Goal: Task Accomplishment & Management: Manage account settings

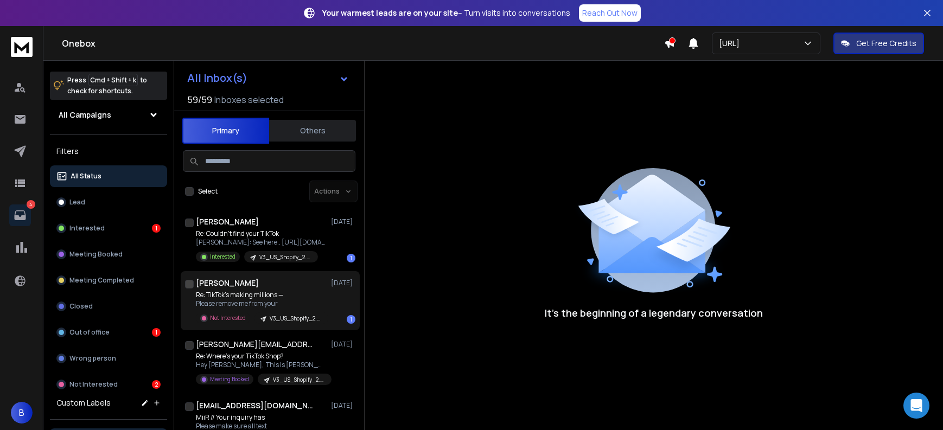
scroll to position [80, 0]
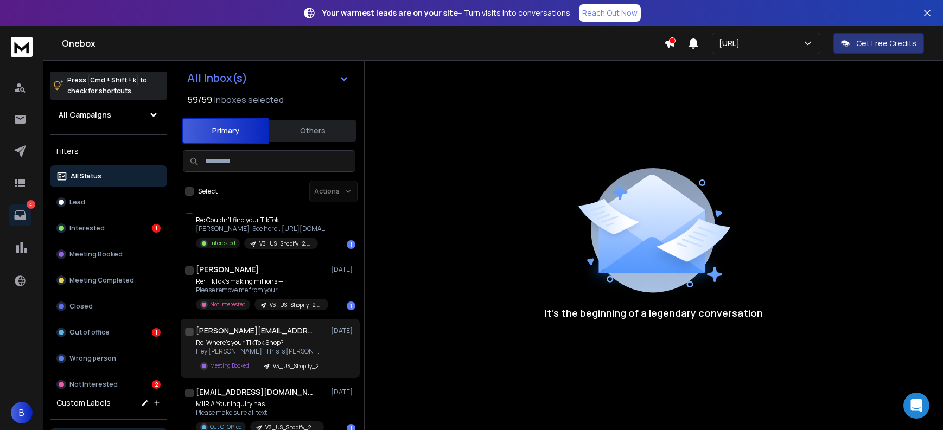
click at [271, 336] on div "[PERSON_NAME][EMAIL_ADDRESS][DOMAIN_NAME] [DATE] Re: Where’s your TikTok Shop? …" at bounding box center [275, 348] width 159 height 46
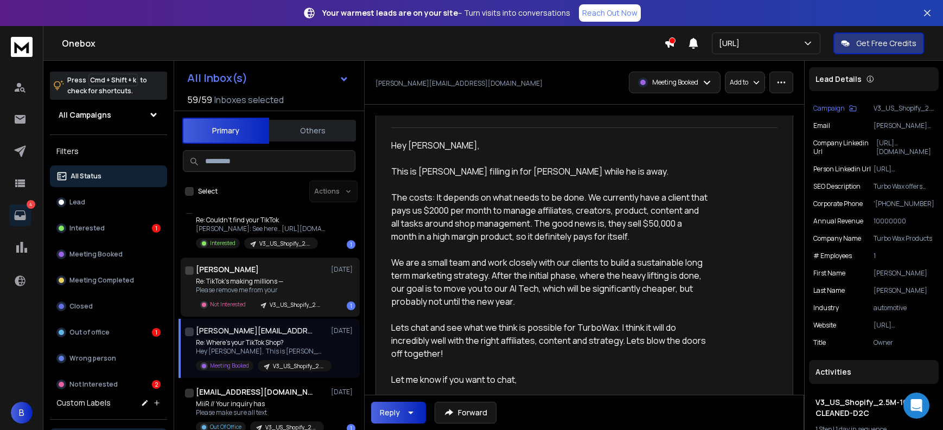
scroll to position [7, 0]
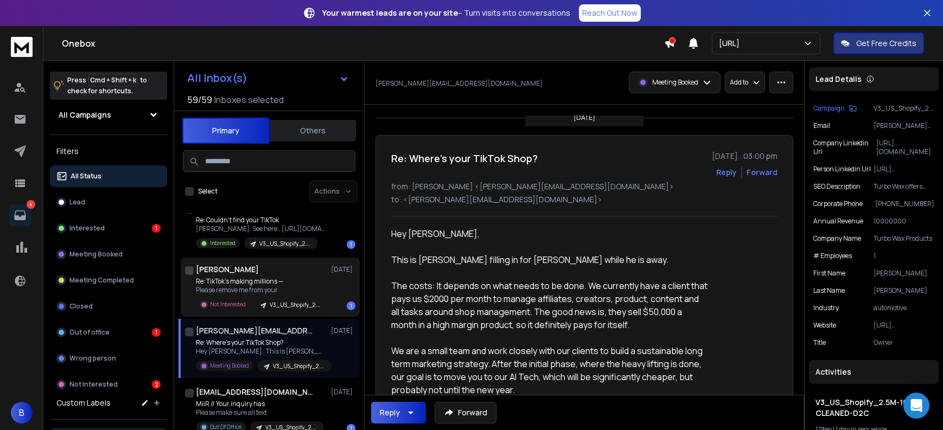
click at [260, 284] on p "Re: TikTok’s making millions —" at bounding box center [261, 281] width 130 height 9
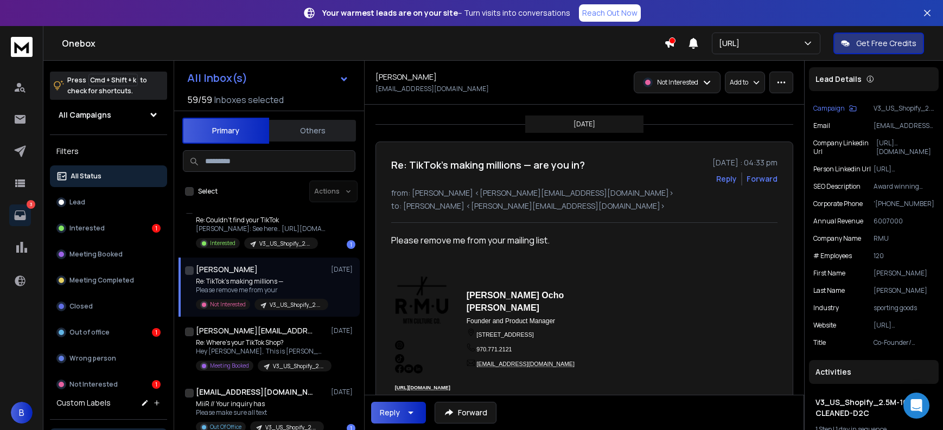
click at [784, 79] on icon "button" at bounding box center [781, 83] width 10 height 10
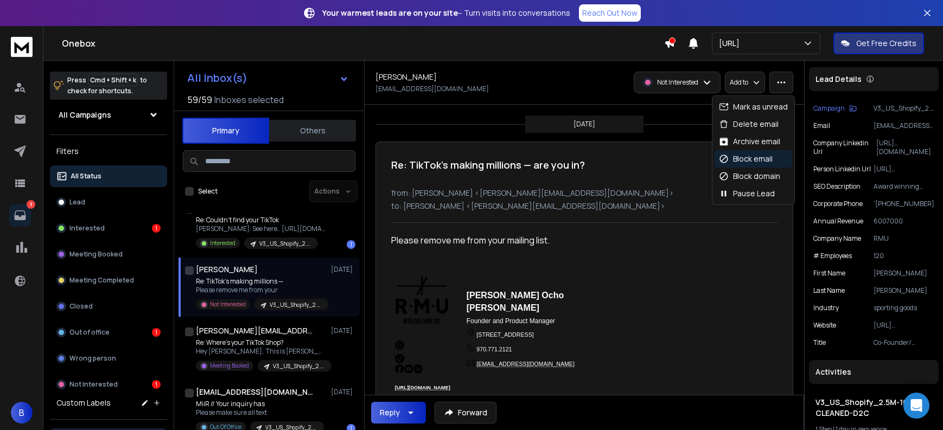
click at [758, 160] on div "Block email" at bounding box center [746, 159] width 54 height 11
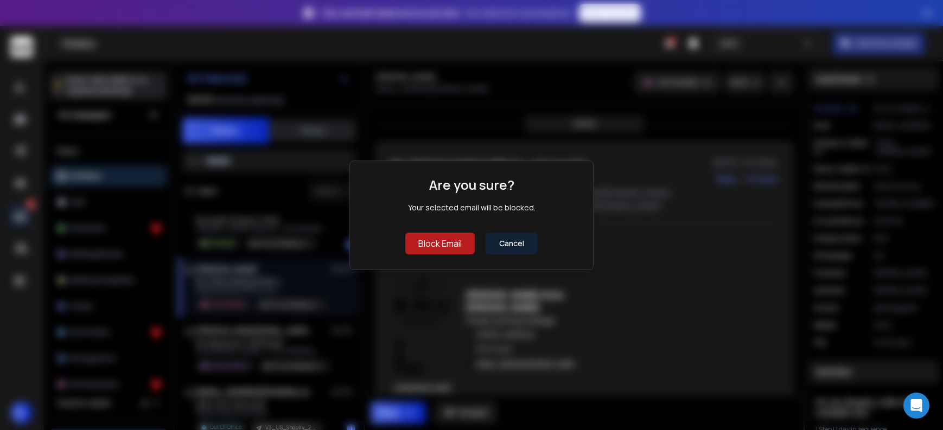
click at [418, 240] on button "Block Email" at bounding box center [439, 244] width 69 height 22
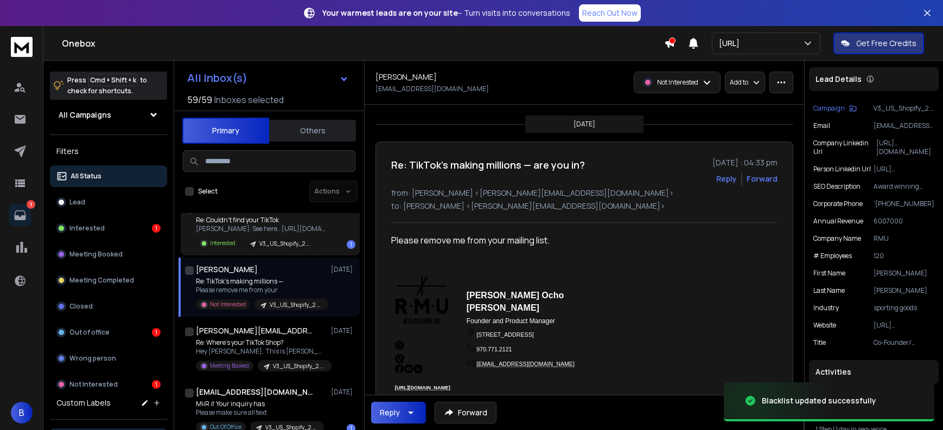
click at [248, 225] on p "Dan: See here.. https://www.tiktok.com/@davekorpi/video/7548572266540436766 Let…" at bounding box center [261, 229] width 130 height 9
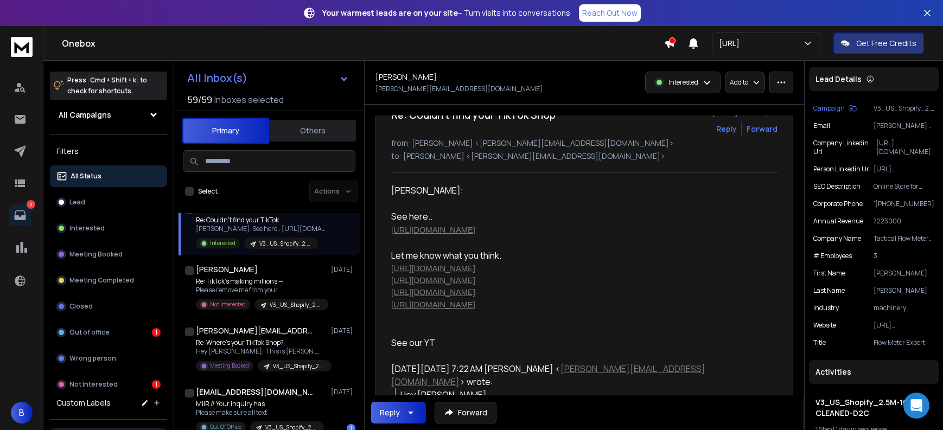
scroll to position [33, 0]
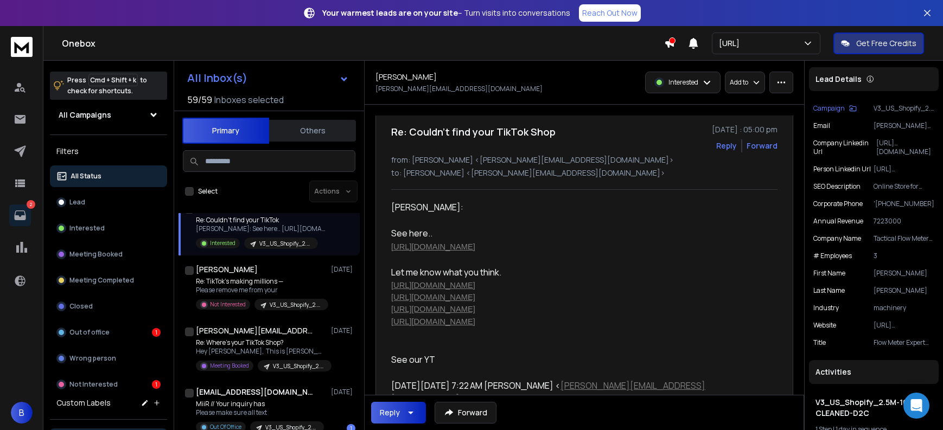
drag, startPoint x: 571, startPoint y: 327, endPoint x: 391, endPoint y: 238, distance: 201.4
click at [391, 238] on div "Dan: See here.. https://www.tiktok.com/@davekorpi/video/7548572266540436766 Let…" at bounding box center [549, 283] width 317 height 165
copy div "See here.. https://www.tiktok.com/@davekorpi/video/7548572266540436766 Let me k…"
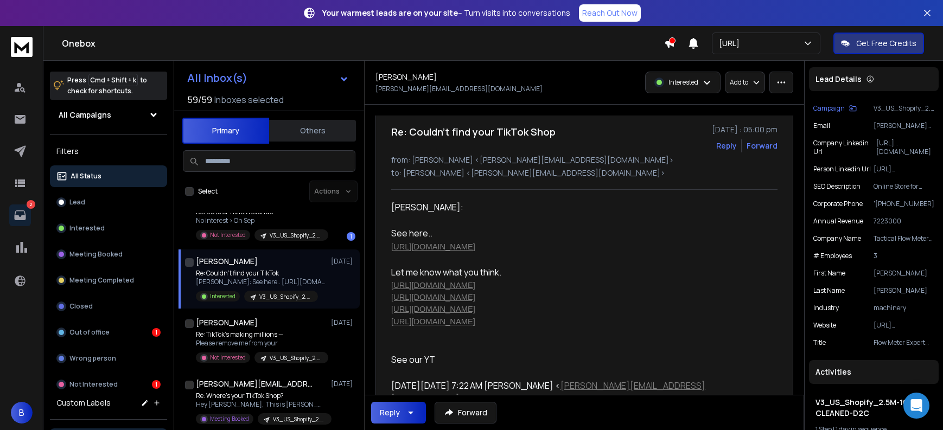
scroll to position [0, 0]
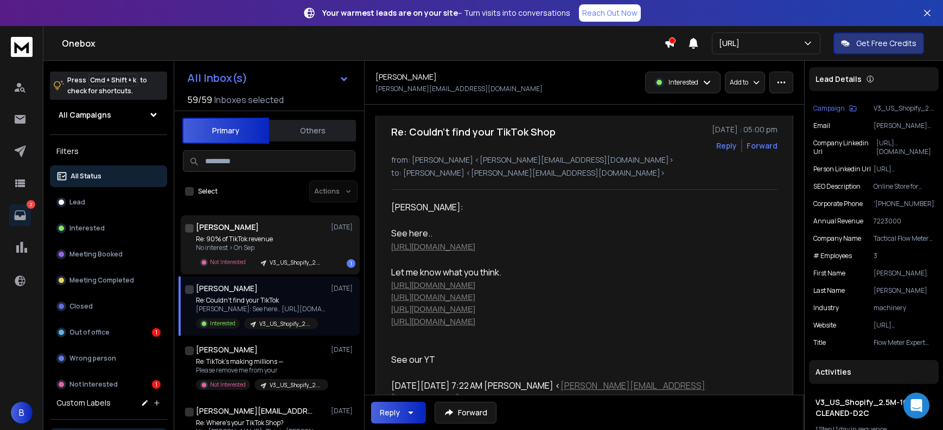
click at [282, 240] on p "Re: 90% of TikTok revenue" at bounding box center [261, 239] width 130 height 9
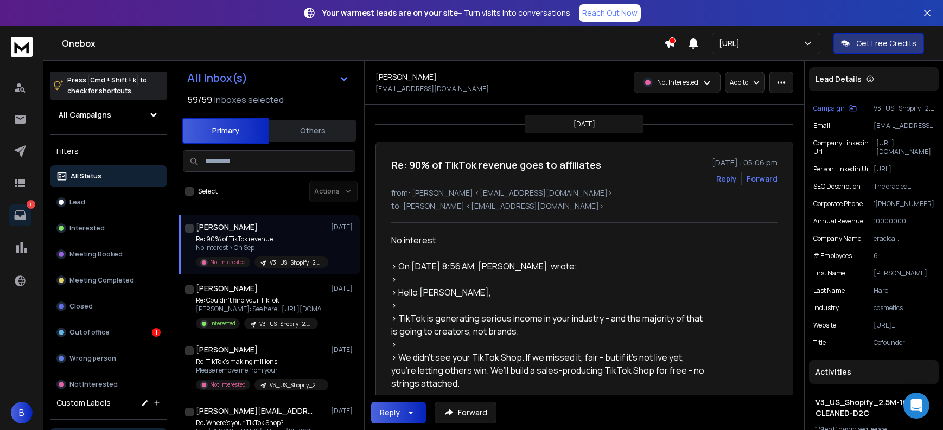
click at [780, 85] on icon "button" at bounding box center [781, 83] width 10 height 10
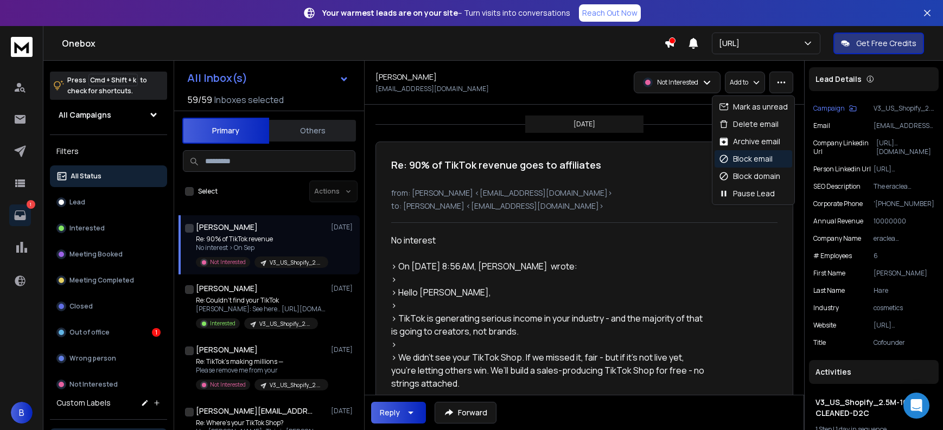
click at [755, 162] on div "Block email" at bounding box center [746, 159] width 54 height 11
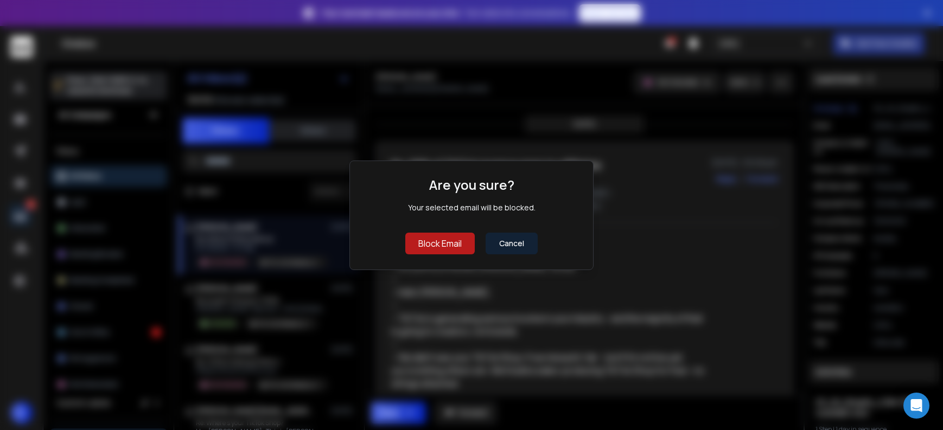
click at [458, 240] on button "Block Email" at bounding box center [439, 244] width 69 height 22
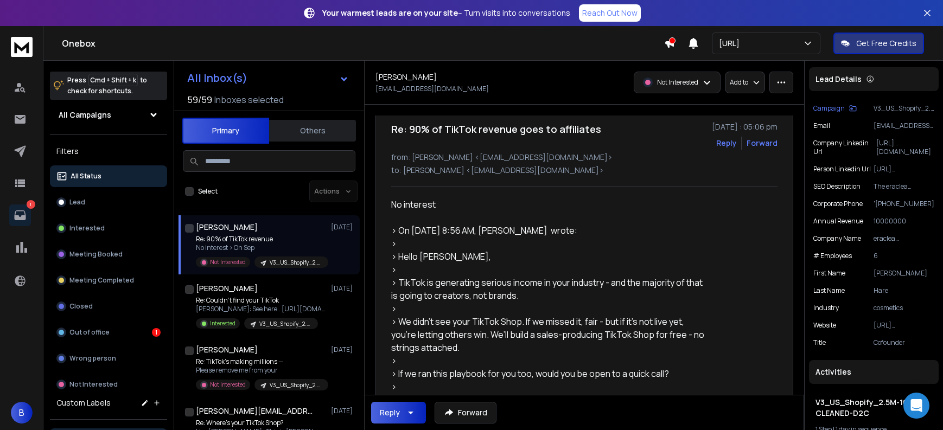
scroll to position [36, 0]
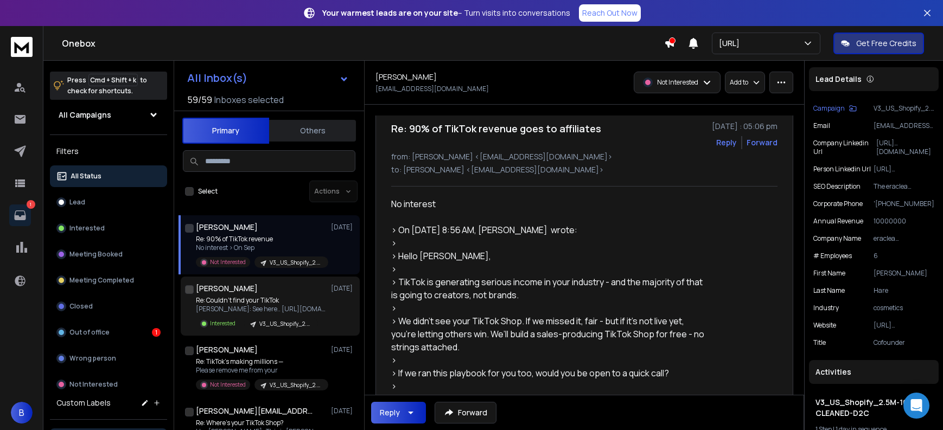
click at [296, 291] on div "Dave Korpi 12 Sep" at bounding box center [275, 288] width 159 height 11
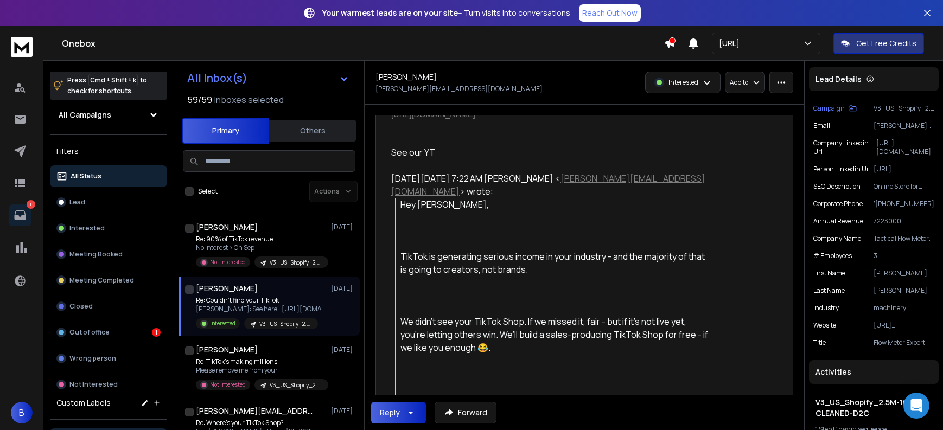
scroll to position [282, 0]
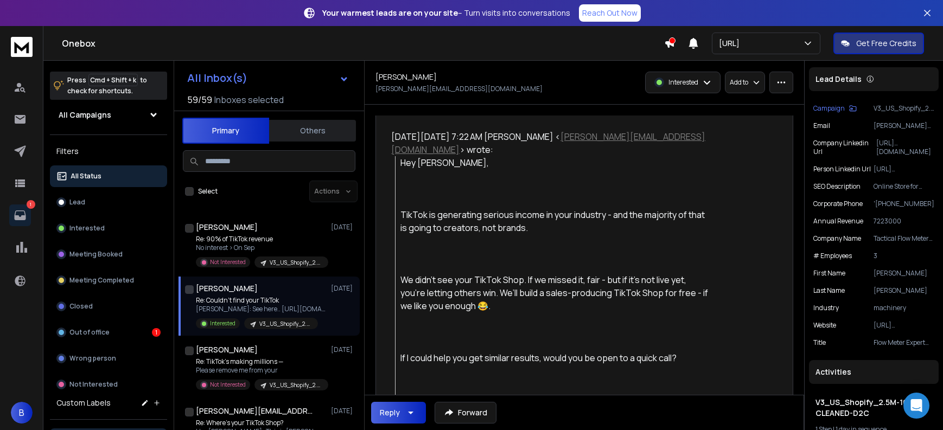
click at [429, 215] on blockquote "Hey Dave, TikTok is generating serious income in your industry - and the majori…" at bounding box center [551, 318] width 313 height 325
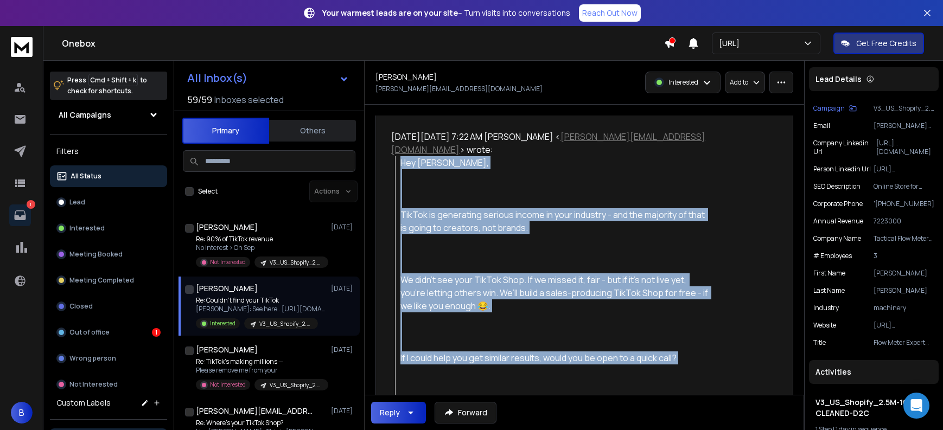
drag, startPoint x: 401, startPoint y: 146, endPoint x: 665, endPoint y: 361, distance: 340.1
click at [665, 361] on blockquote "Hey Dave, TikTok is generating serious income in your industry - and the majori…" at bounding box center [551, 318] width 313 height 325
copy blockquote "Hey Dave, TikTok is generating serious income in your industry - and the majori…"
